Goal: Information Seeking & Learning: Learn about a topic

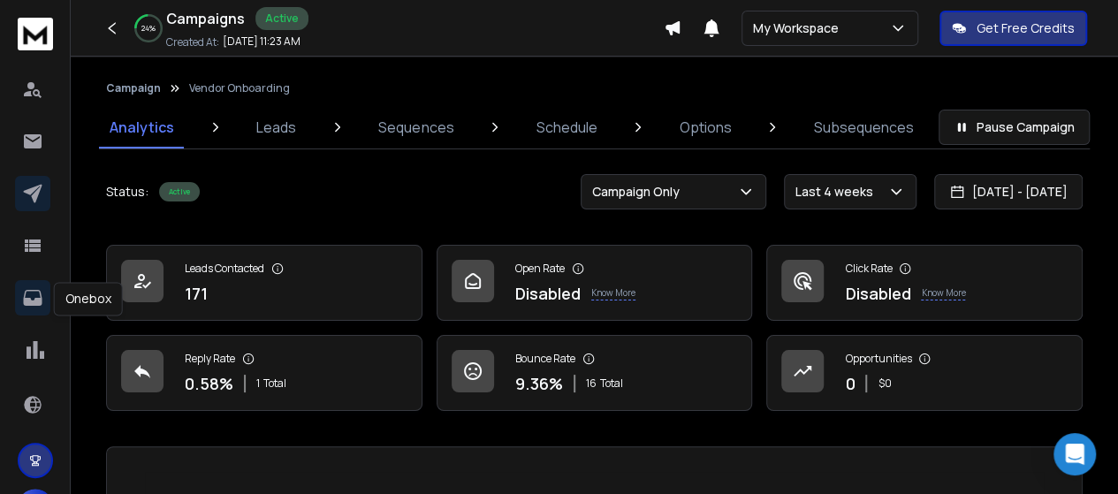
click at [28, 303] on icon at bounding box center [32, 298] width 19 height 16
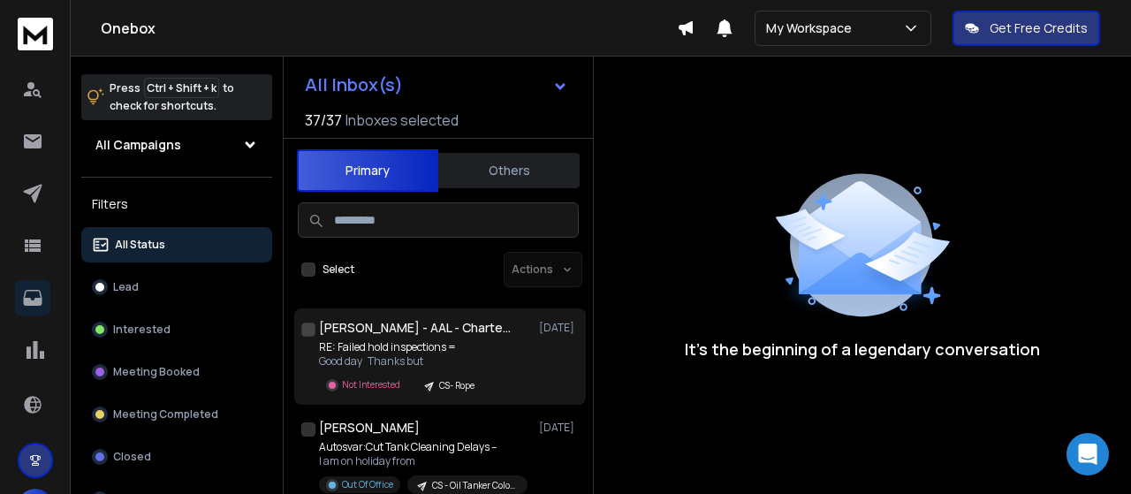
click at [393, 344] on p "RE: Failed hold inspections =" at bounding box center [402, 347] width 166 height 14
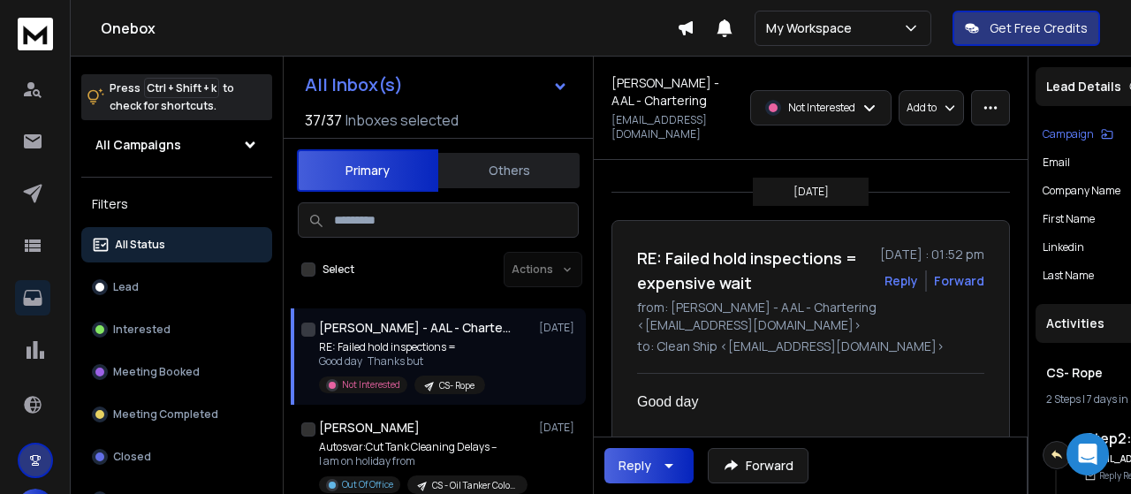
scroll to position [177, 0]
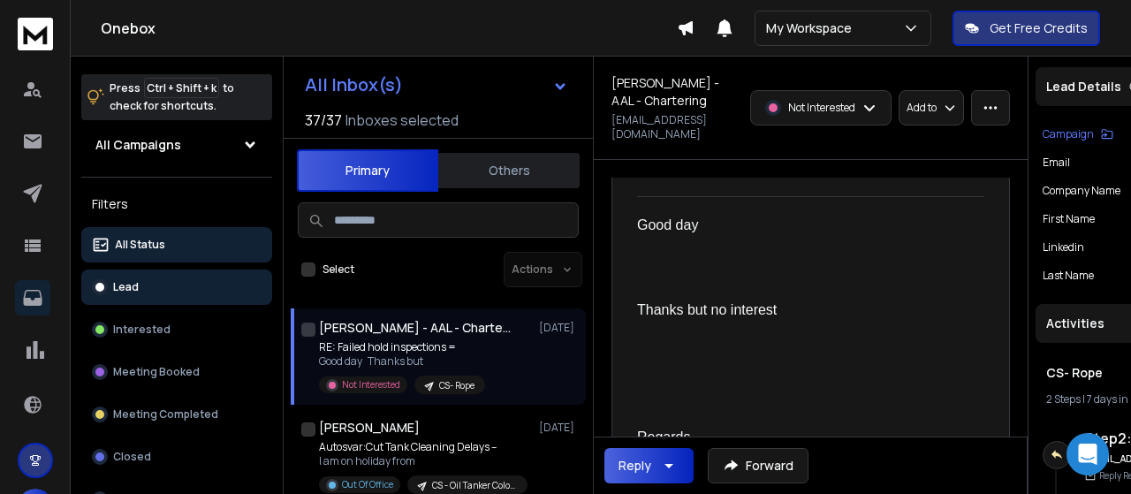
click at [140, 278] on button "Lead" at bounding box center [176, 287] width 191 height 35
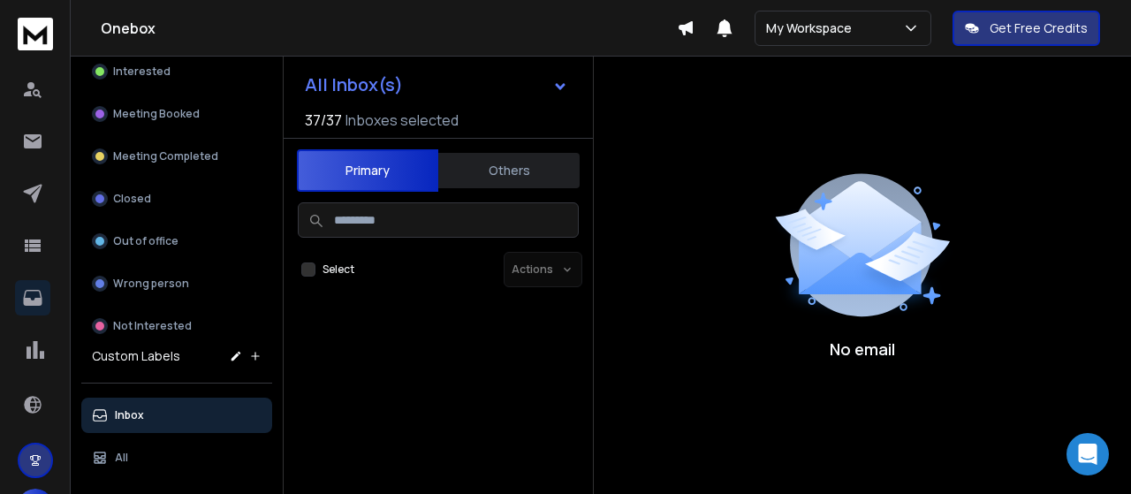
scroll to position [354, 0]
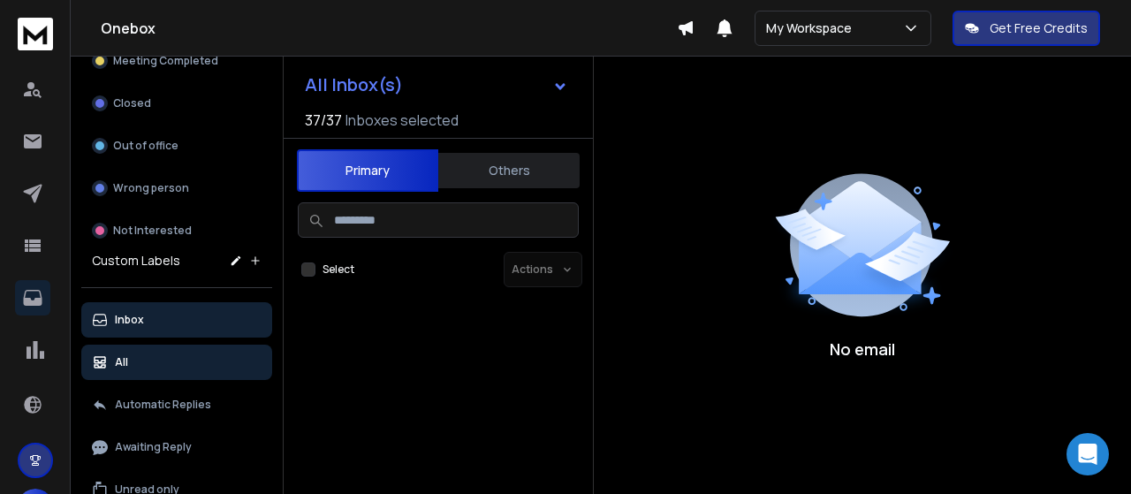
click at [141, 379] on button "All" at bounding box center [176, 362] width 191 height 35
click at [155, 320] on button "Inbox" at bounding box center [176, 319] width 191 height 35
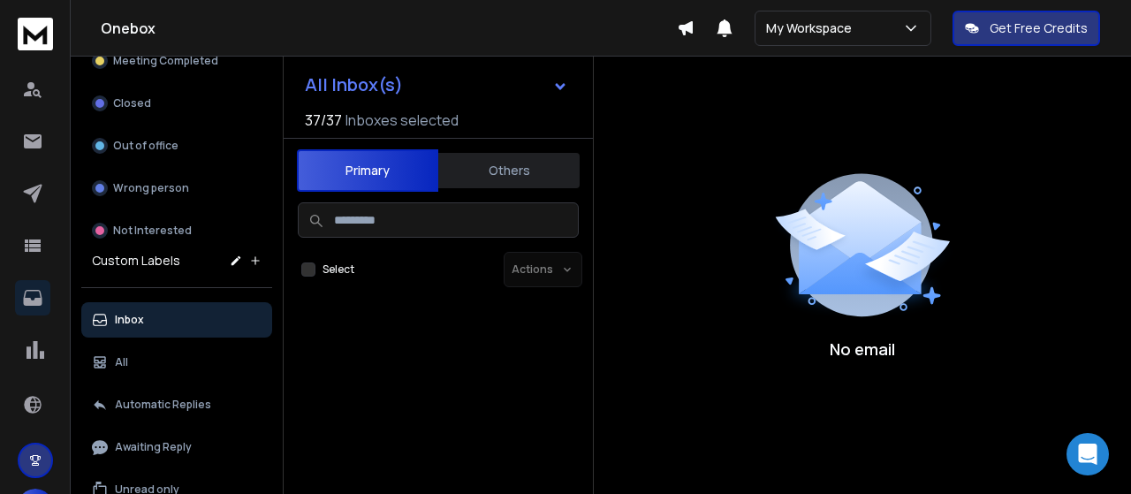
click at [491, 183] on button "Others" at bounding box center [508, 170] width 141 height 39
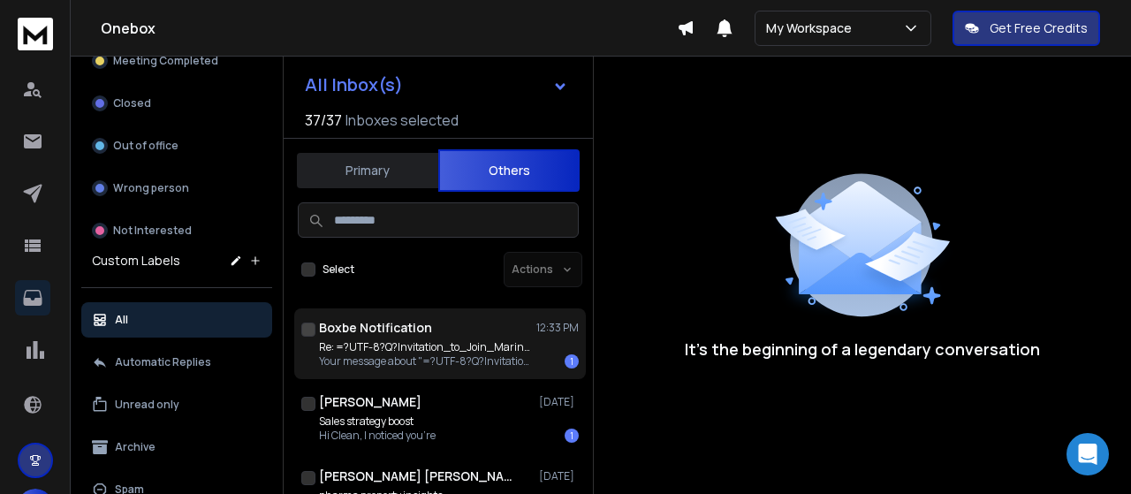
click at [436, 361] on p "Your message about "=?UTF-8?Q?Invitation_to_Join_MarineSuperCargo=2Eco?= =?UTF-…" at bounding box center [425, 361] width 212 height 14
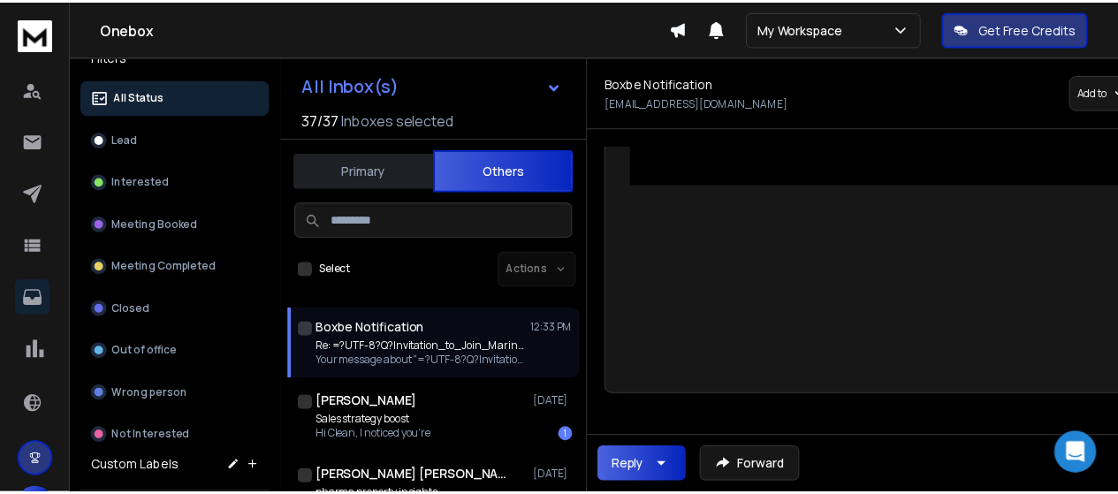
scroll to position [0, 0]
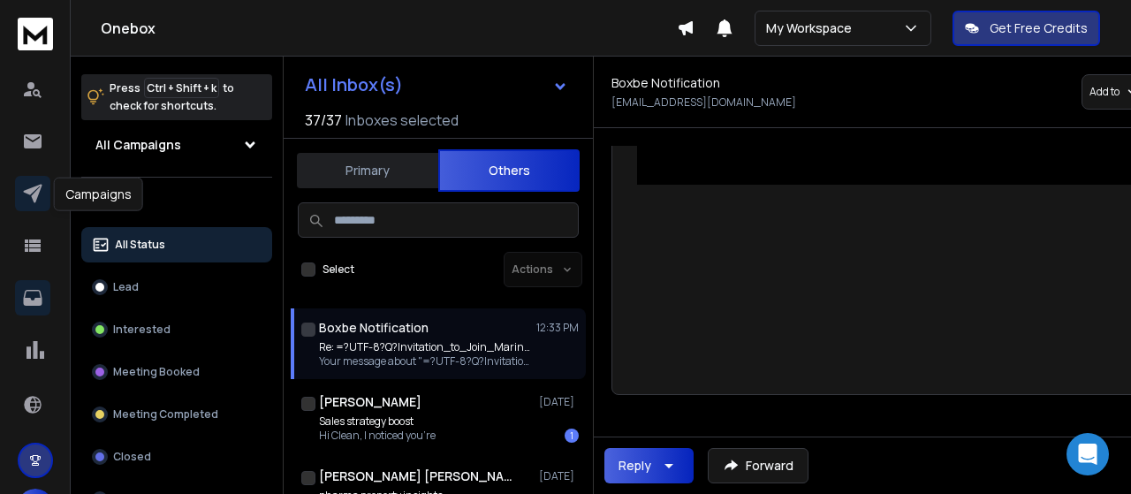
click at [41, 185] on icon at bounding box center [32, 193] width 19 height 19
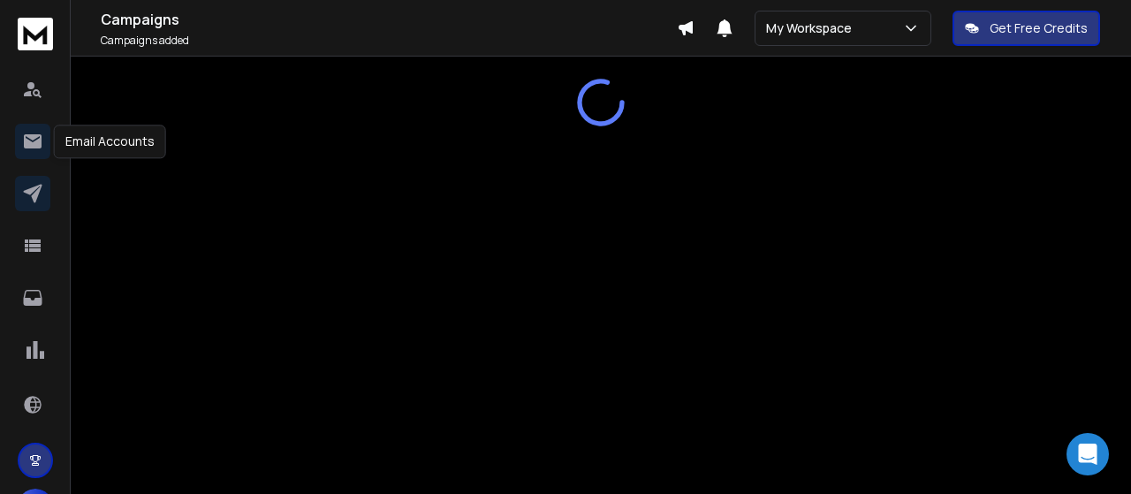
click at [41, 143] on icon at bounding box center [33, 141] width 18 height 14
